Goal: Communication & Community: Answer question/provide support

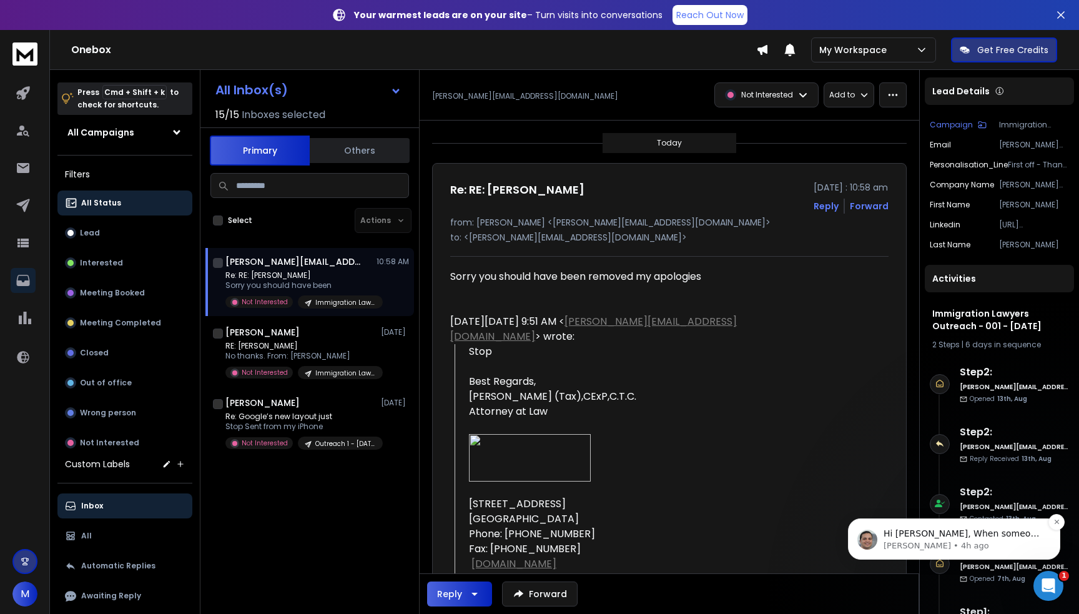
click at [937, 544] on p "[PERSON_NAME] • 4h ago" at bounding box center [963, 545] width 161 height 11
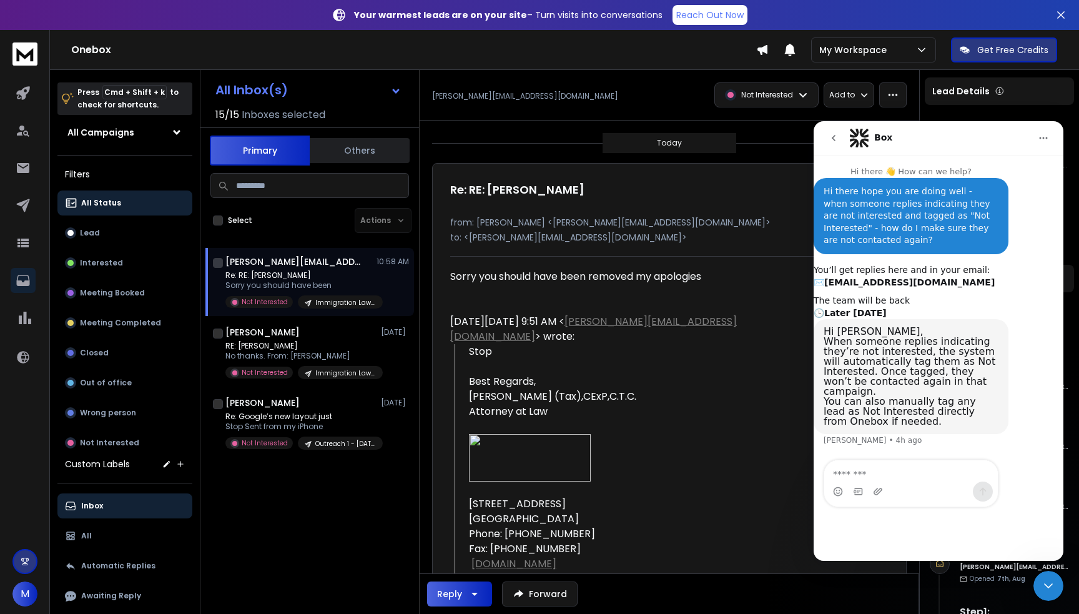
scroll to position [2, 0]
click at [927, 481] on textarea "Message…" at bounding box center [911, 470] width 174 height 21
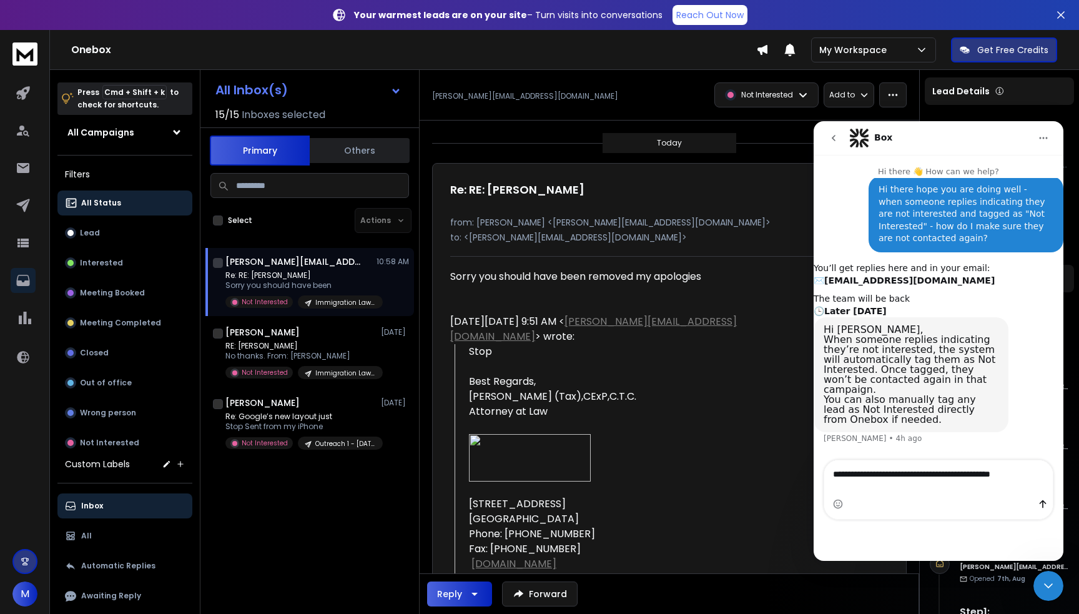
type textarea "**********"
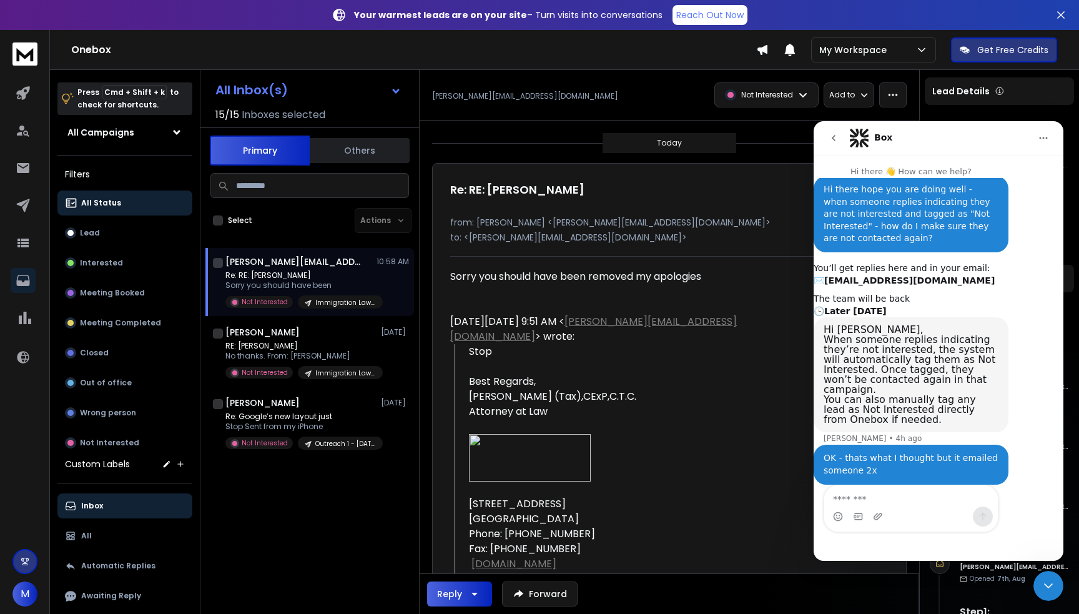
scroll to position [56, 0]
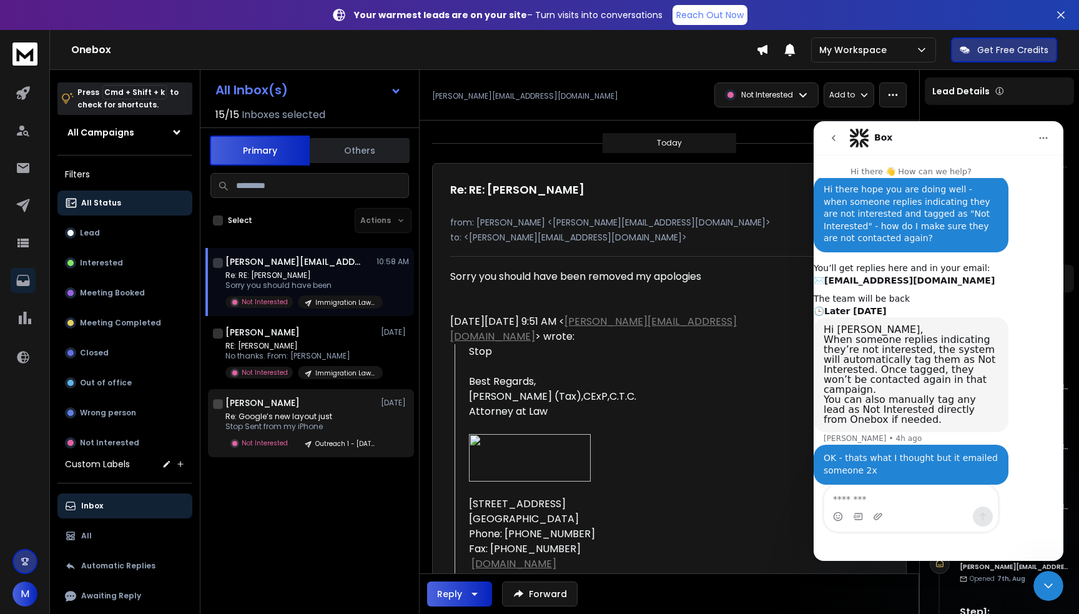
click at [288, 416] on p "Re: Google’s new layout just" at bounding box center [300, 416] width 150 height 10
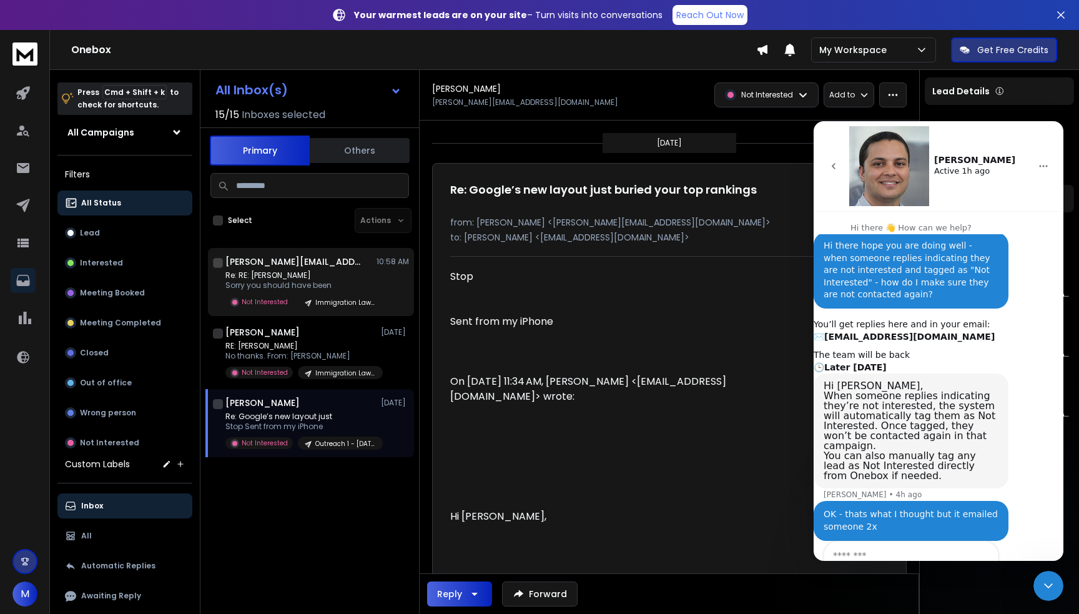
click at [298, 272] on p "Re: RE: [PERSON_NAME]" at bounding box center [300, 275] width 150 height 10
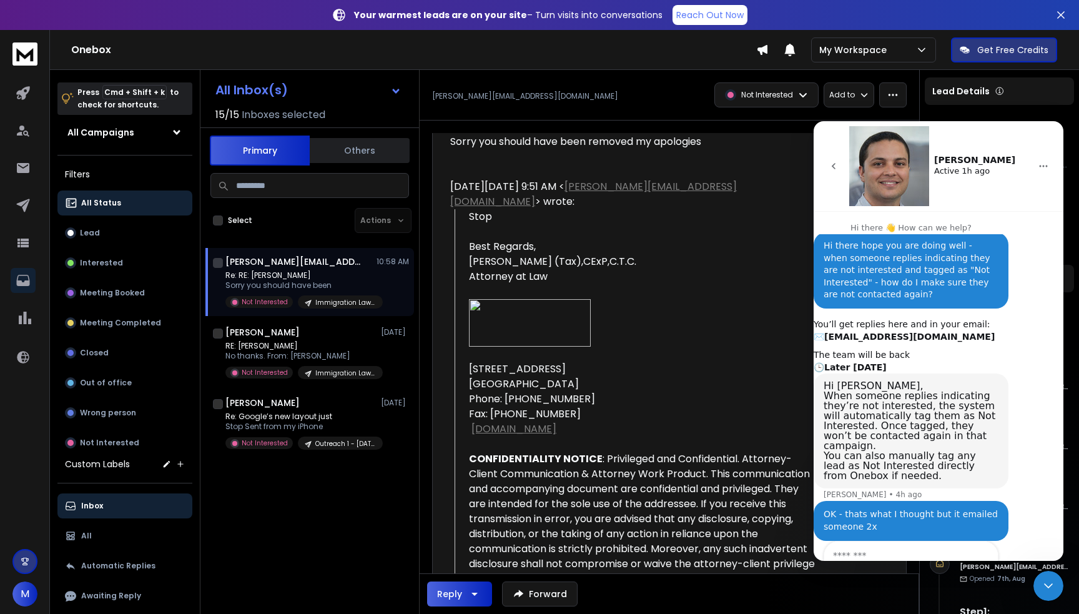
scroll to position [0, 0]
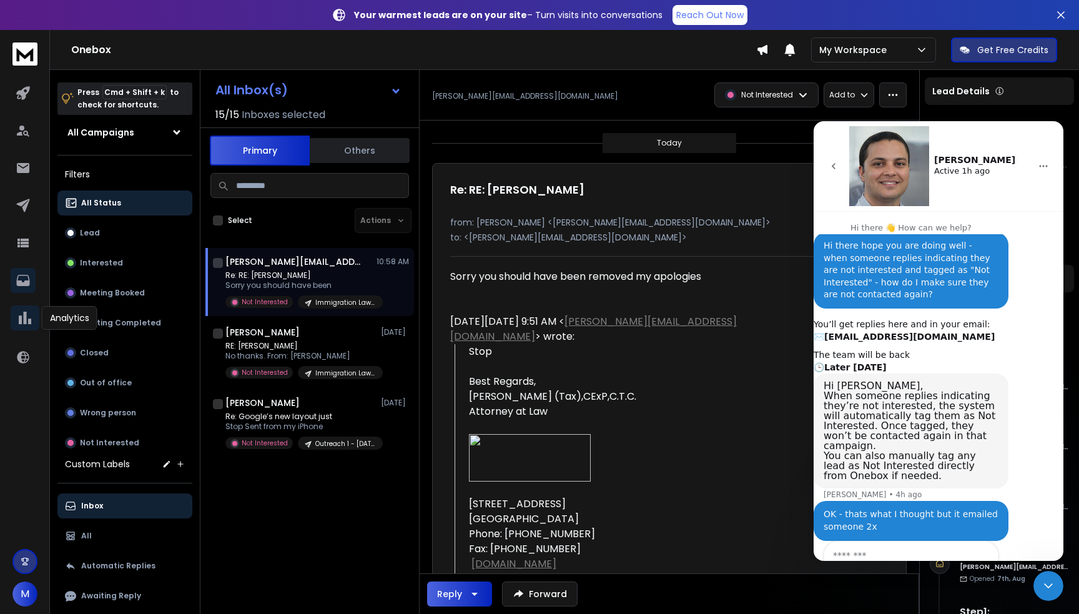
click at [21, 321] on icon at bounding box center [25, 317] width 12 height 12
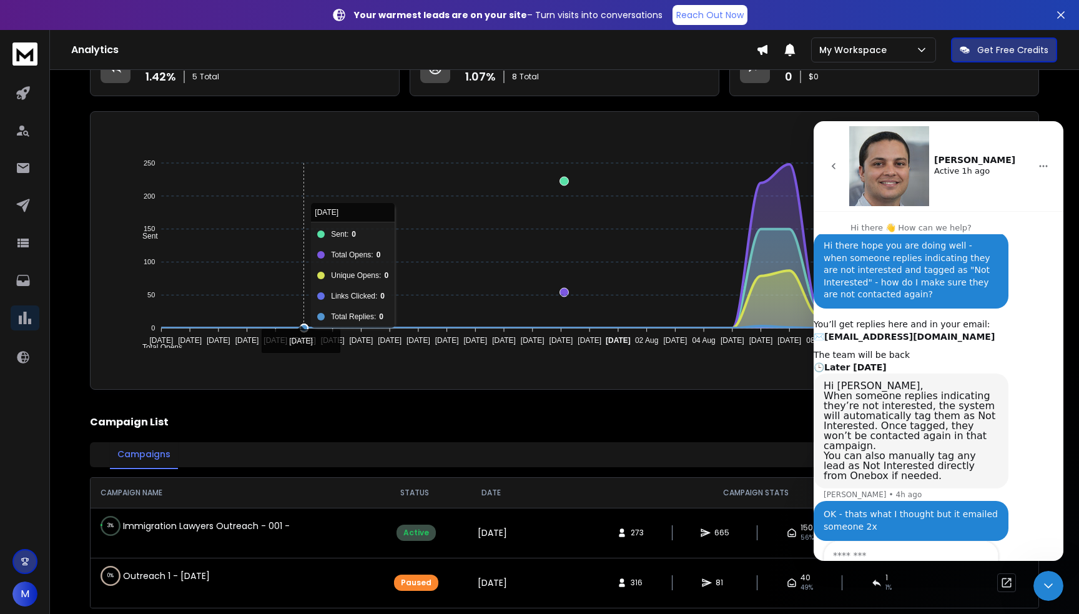
scroll to position [172, 0]
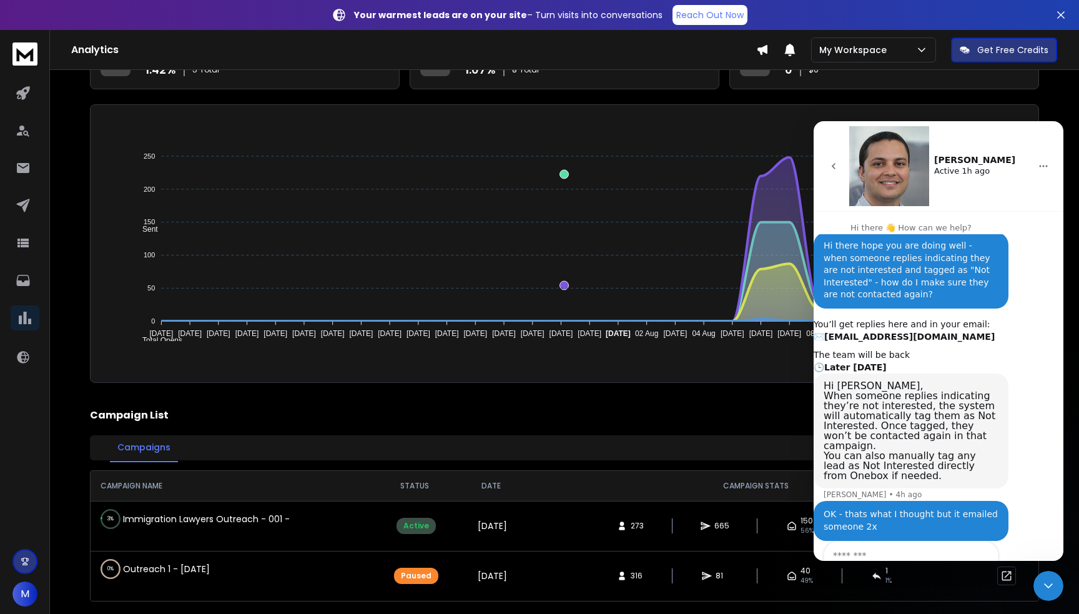
click at [1057, 590] on div "Close Intercom Messenger" at bounding box center [1048, 585] width 30 height 30
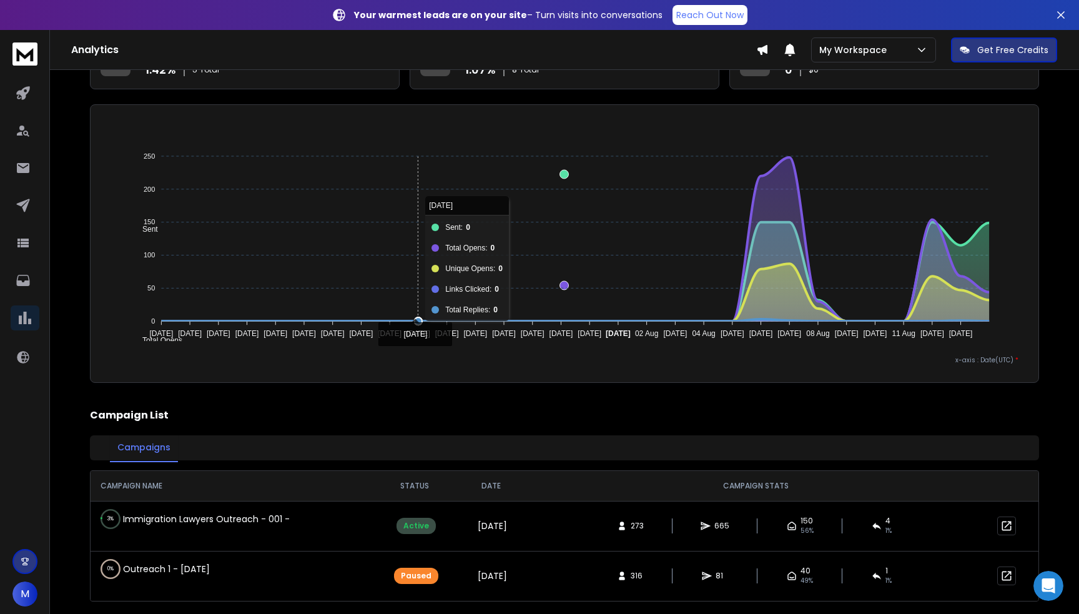
scroll to position [0, 0]
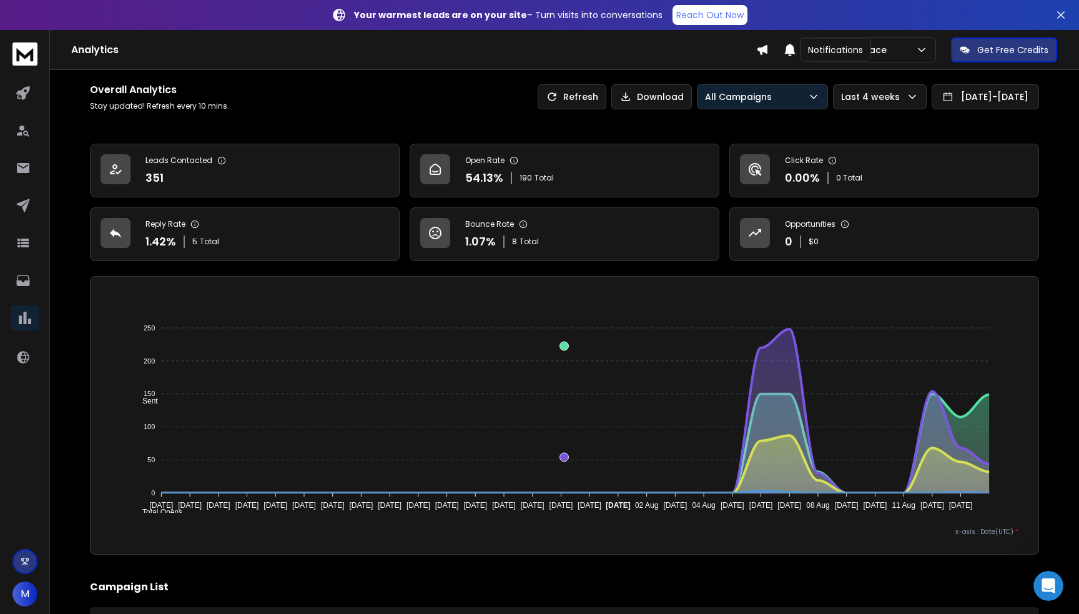
click at [705, 97] on p "All Campaigns" at bounding box center [741, 97] width 72 height 12
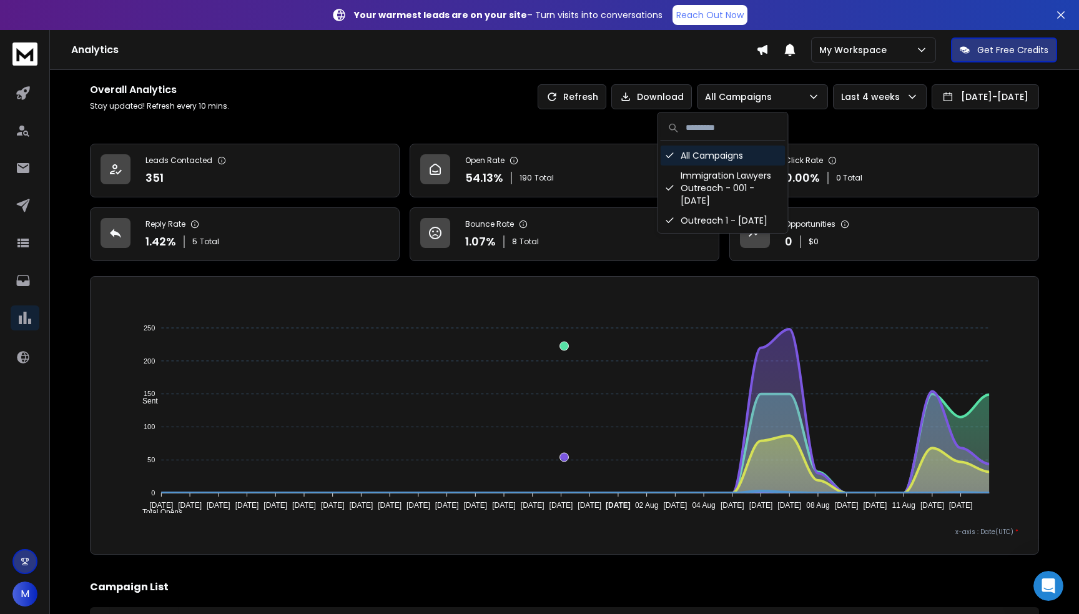
click at [702, 156] on div "All Campaigns" at bounding box center [722, 155] width 125 height 20
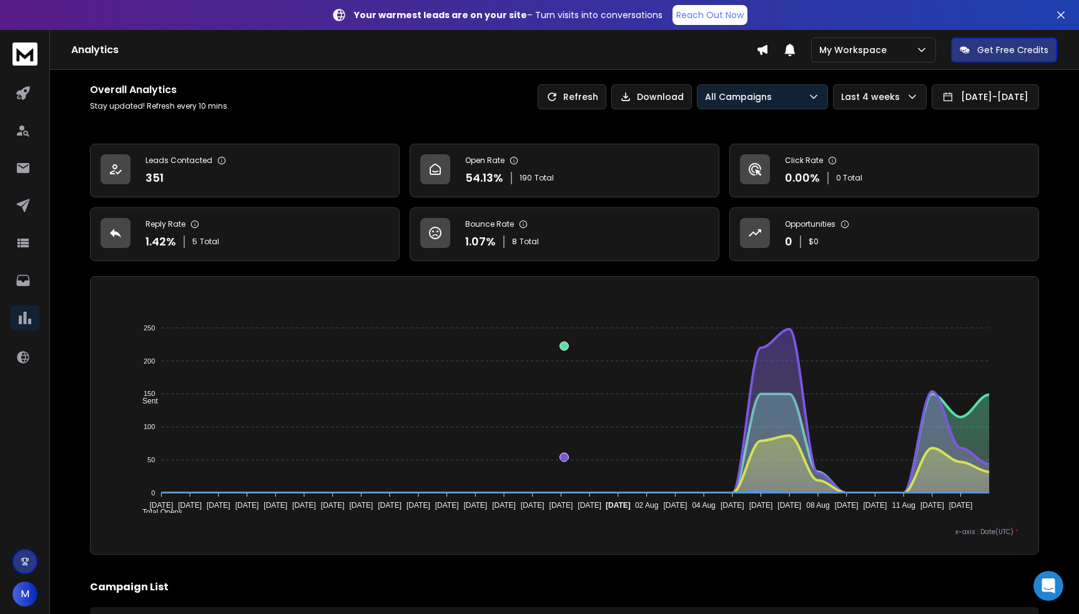
click at [710, 89] on button "All Campaigns" at bounding box center [762, 96] width 131 height 25
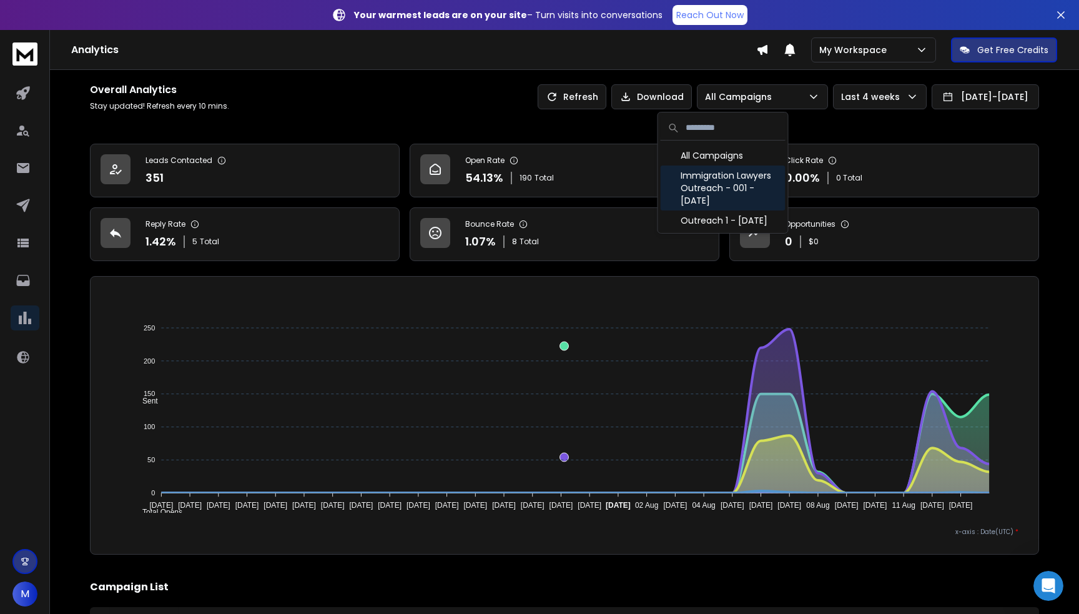
click at [712, 187] on div "Immigration Lawyers Outreach - 001 - [DATE]" at bounding box center [722, 187] width 125 height 45
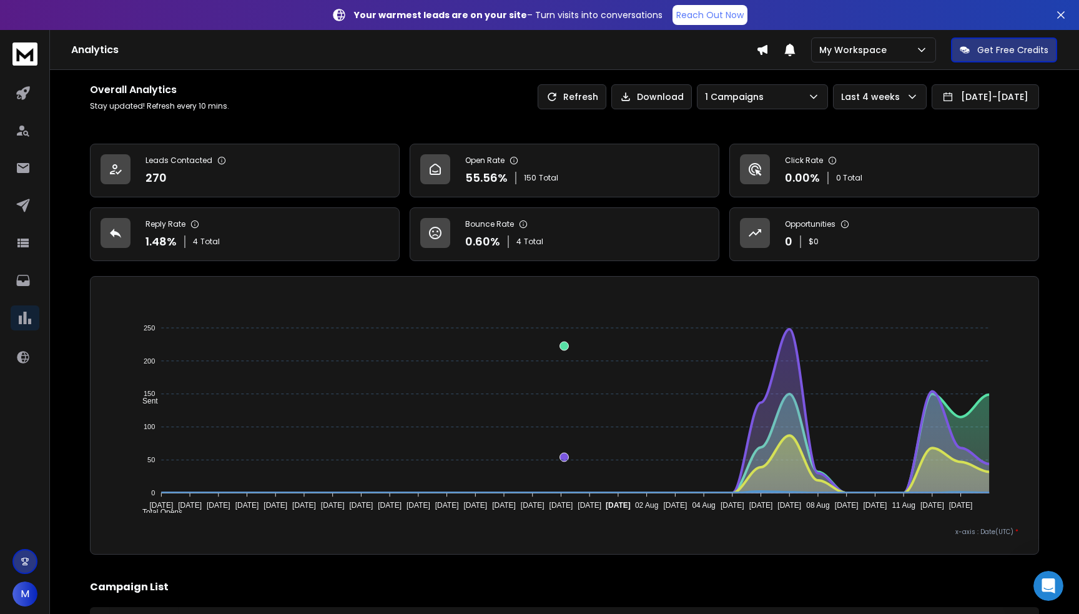
click at [208, 244] on span "Total" at bounding box center [209, 242] width 19 height 10
click at [23, 276] on icon at bounding box center [23, 280] width 15 height 15
